Goal: Find specific page/section: Find specific page/section

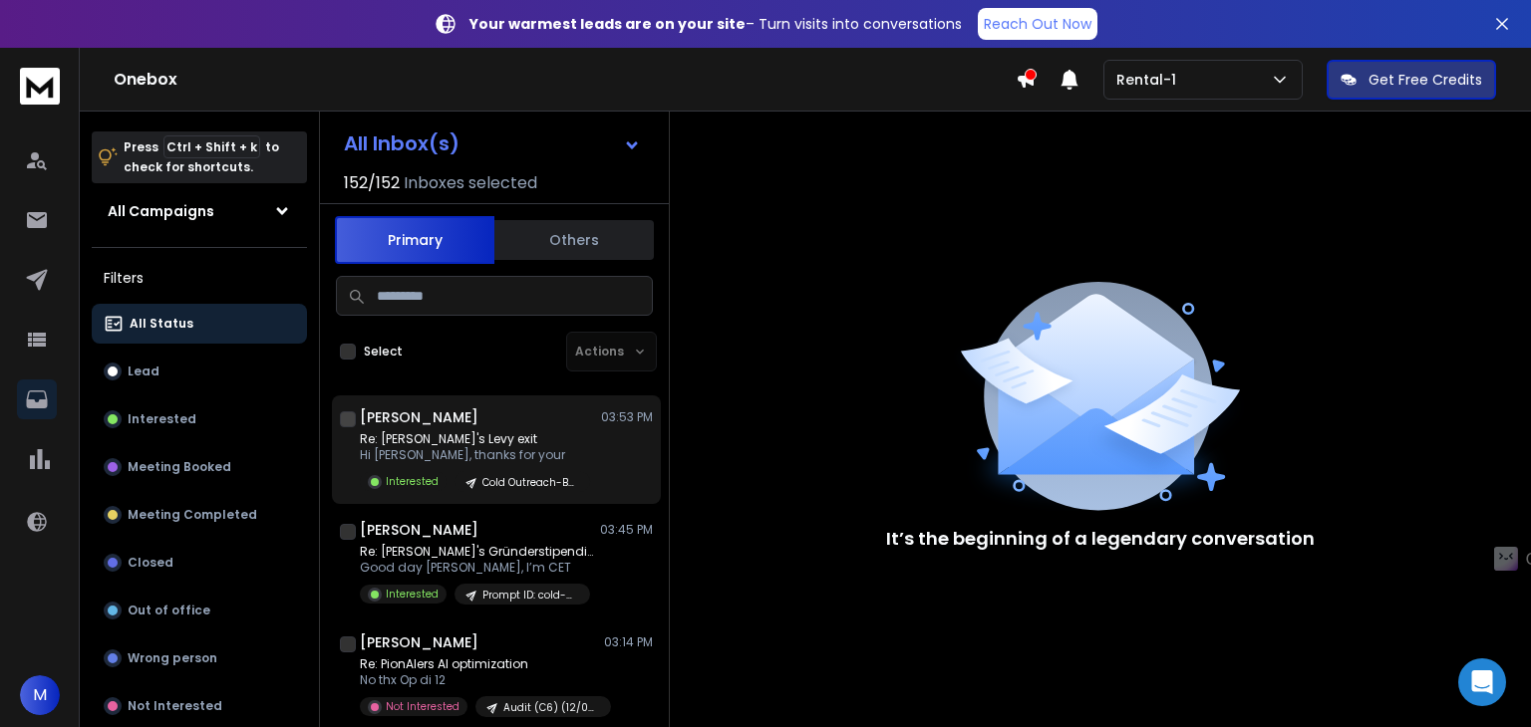
click at [516, 426] on div "[PERSON_NAME] 03:53 PM" at bounding box center [506, 418] width 293 height 20
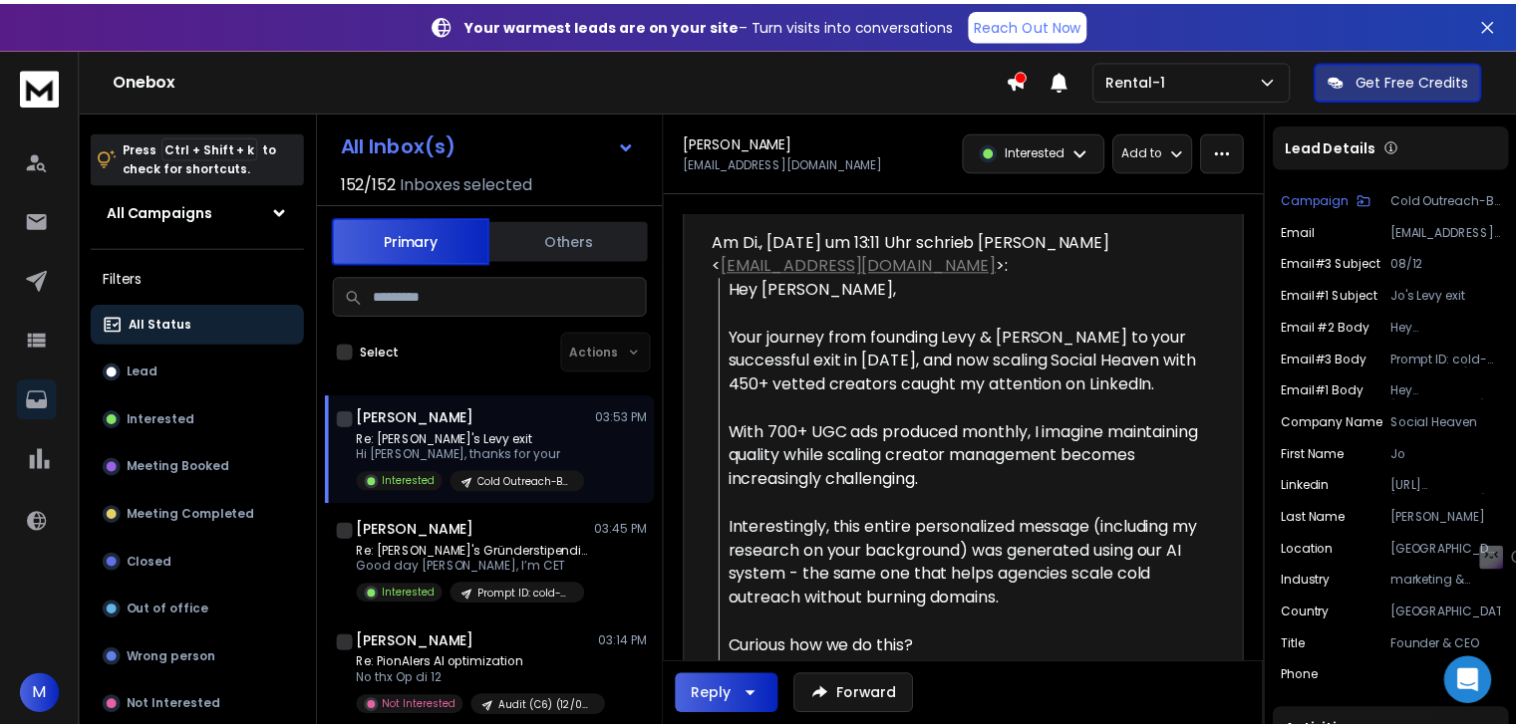
scroll to position [399, 0]
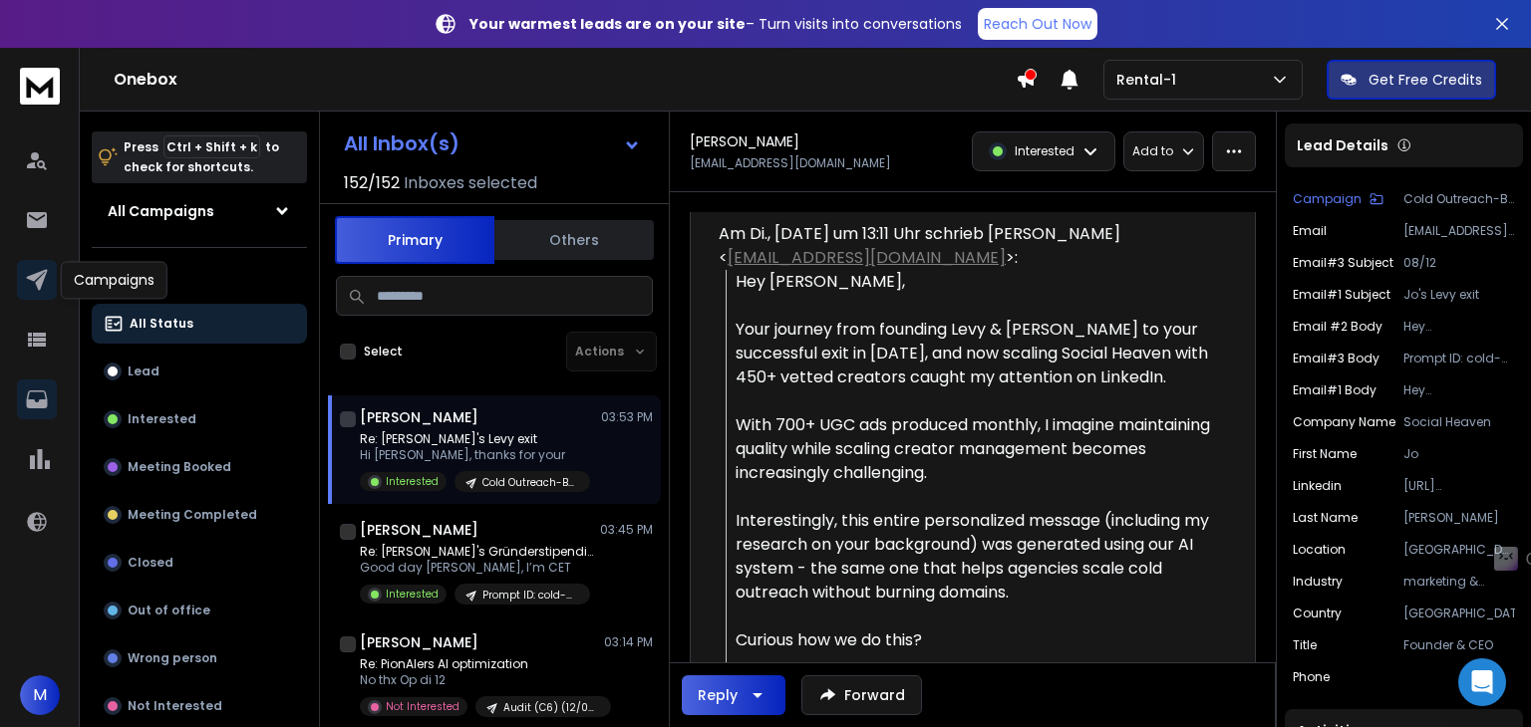
click at [27, 277] on icon at bounding box center [36, 279] width 21 height 21
